Goal: Obtain resource: Obtain resource

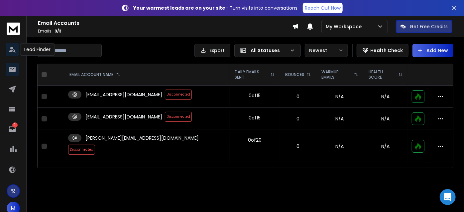
click at [9, 48] on icon at bounding box center [12, 50] width 8 height 8
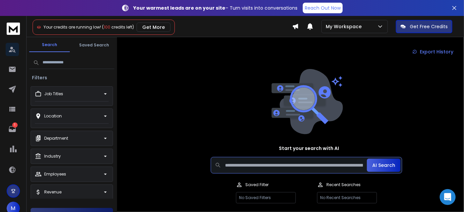
click at [266, 76] on div "Export History Start your search with AI" at bounding box center [306, 98] width 357 height 107
click at [10, 109] on icon at bounding box center [12, 109] width 6 height 5
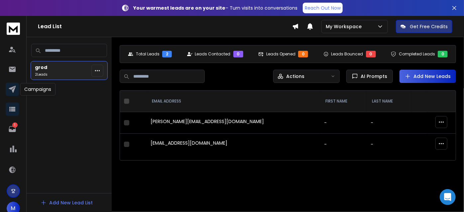
click at [16, 88] on link at bounding box center [12, 89] width 13 height 13
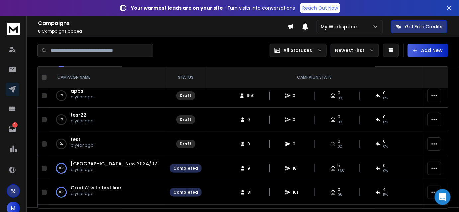
scroll to position [78, 0]
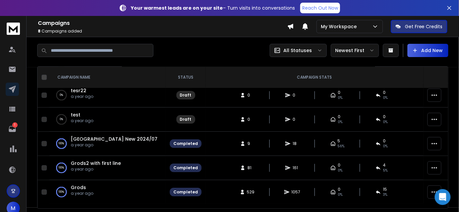
click at [191, 56] on div at bounding box center [140, 50] width 206 height 13
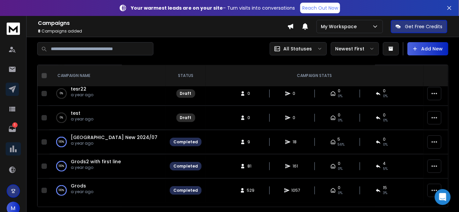
scroll to position [3, 0]
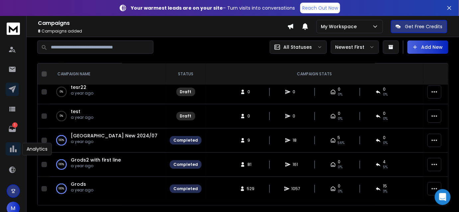
click at [10, 149] on icon at bounding box center [13, 149] width 10 height 10
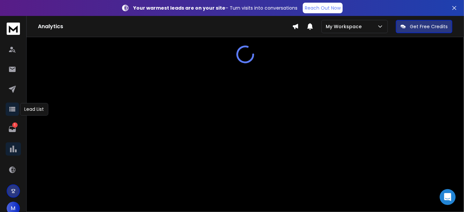
click at [16, 105] on link at bounding box center [12, 109] width 13 height 13
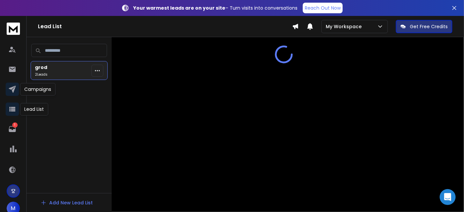
click at [10, 86] on icon at bounding box center [12, 89] width 8 height 8
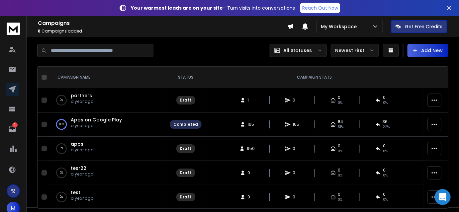
click at [428, 30] on button "Get Free Credits" at bounding box center [419, 26] width 56 height 13
drag, startPoint x: 157, startPoint y: 103, endPoint x: 423, endPoint y: 33, distance: 274.5
click at [423, 33] on div "Campaigns 8 Campaigns added My Workspace Get Free Credits" at bounding box center [229, 26] width 459 height 21
click at [420, 32] on button "Get Free Credits" at bounding box center [419, 26] width 56 height 13
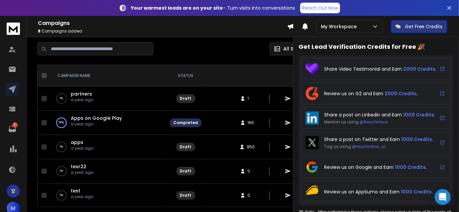
scroll to position [3, 0]
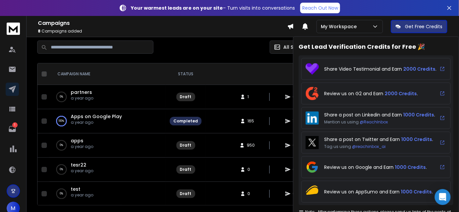
click at [413, 190] on span "1000 Credits" at bounding box center [416, 192] width 31 height 7
click at [375, 123] on span "@ReachInbox" at bounding box center [374, 122] width 28 height 6
